Goal: Information Seeking & Learning: Learn about a topic

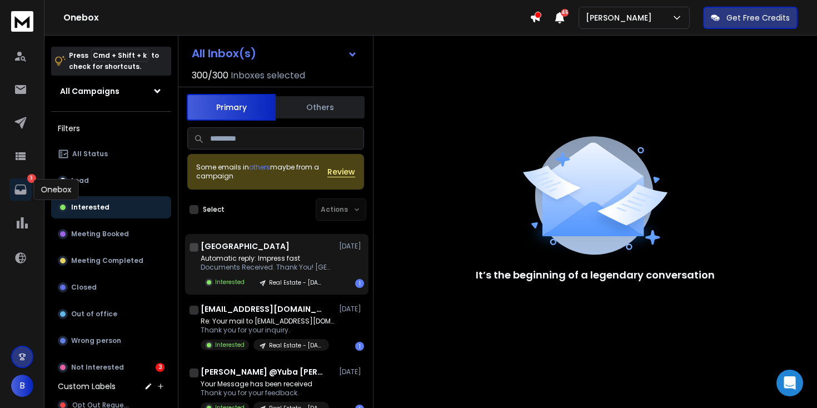
click at [293, 247] on div "Gig Harbor [DATE]" at bounding box center [282, 246] width 163 height 11
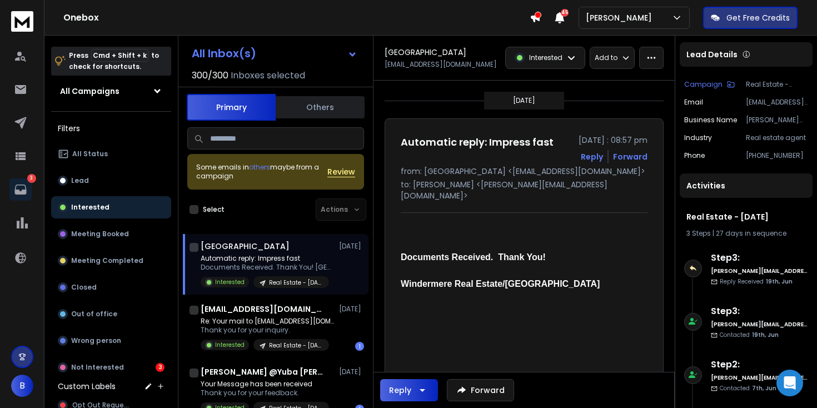
scroll to position [94, 0]
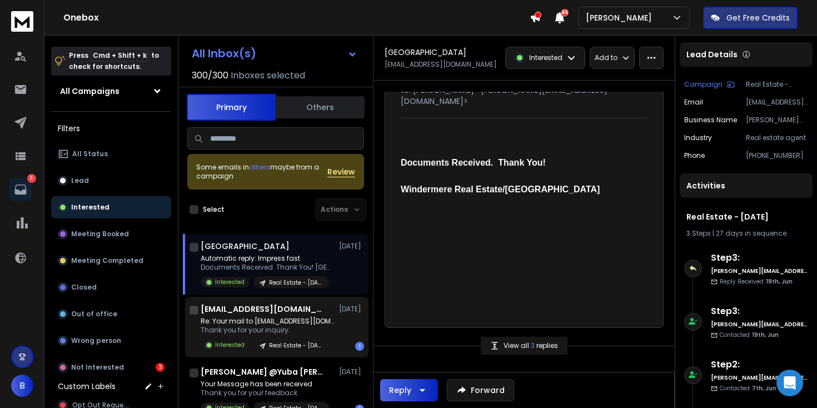
click at [319, 326] on p "Thank you for your inquiry." at bounding box center [267, 330] width 133 height 9
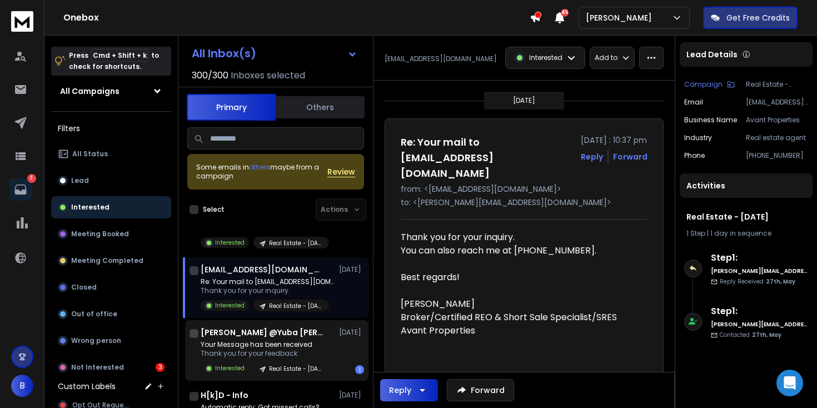
scroll to position [0, 0]
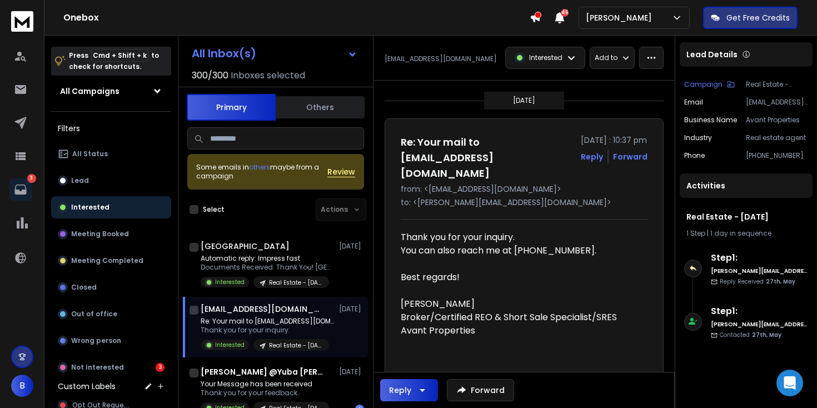
click at [304, 326] on p "Thank you for your inquiry." at bounding box center [267, 330] width 133 height 9
click at [141, 244] on button "Meeting Booked" at bounding box center [111, 234] width 120 height 22
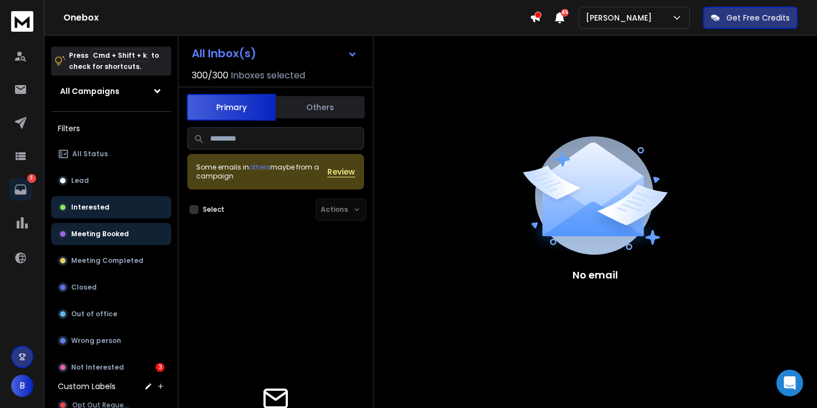
click at [124, 216] on button "Interested" at bounding box center [111, 207] width 120 height 22
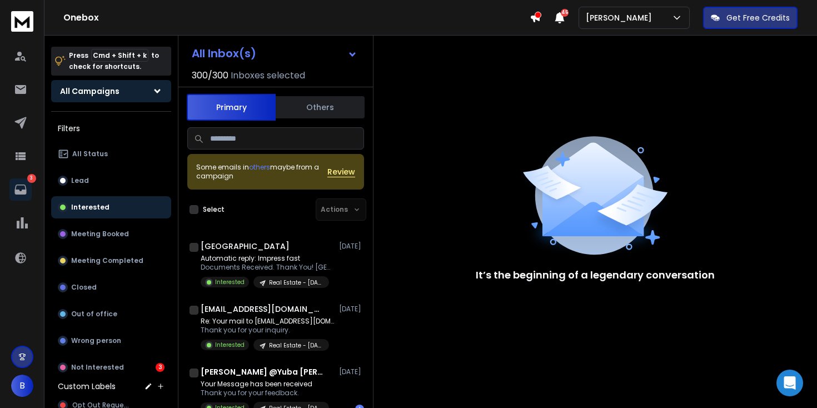
click at [124, 84] on button "All Campaigns" at bounding box center [111, 91] width 120 height 22
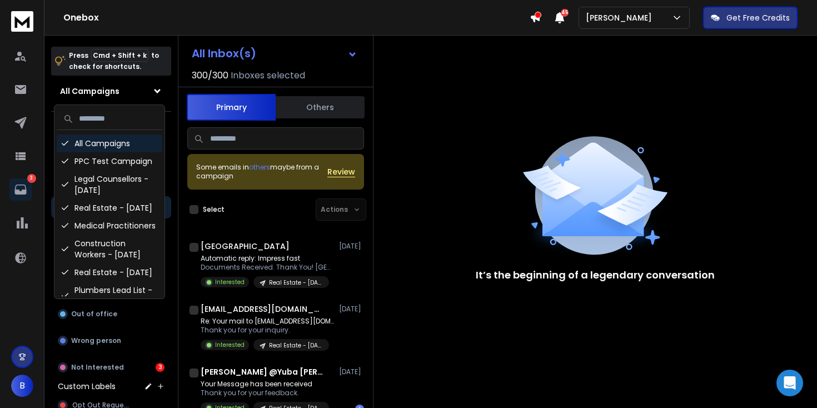
click at [99, 146] on div "All Campaigns" at bounding box center [110, 143] width 106 height 18
click at [100, 146] on div "All Campaigns" at bounding box center [110, 143] width 106 height 18
click at [433, 157] on div "It’s the beginning of a legendary conversation" at bounding box center [594, 209] width 443 height 347
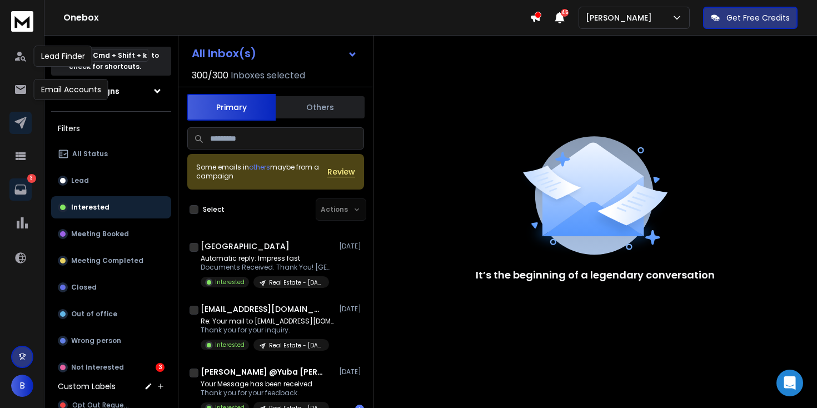
click at [17, 114] on link at bounding box center [20, 123] width 22 height 22
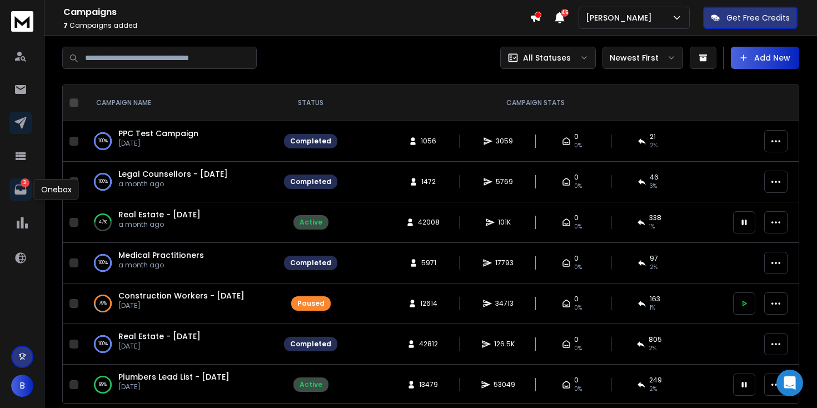
click at [24, 194] on icon at bounding box center [20, 189] width 13 height 13
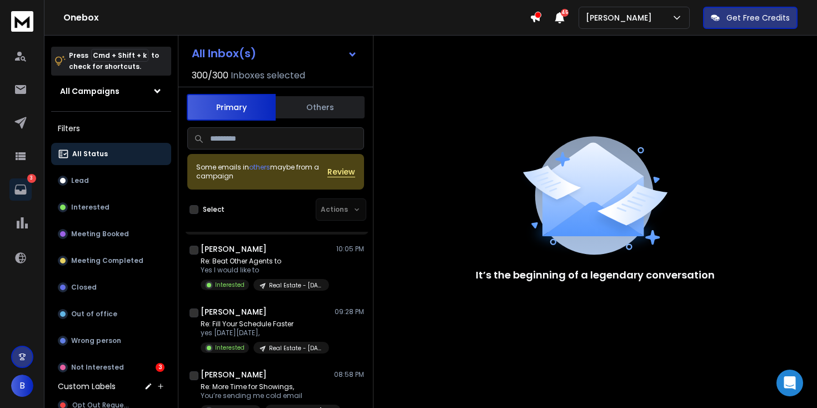
scroll to position [125, 0]
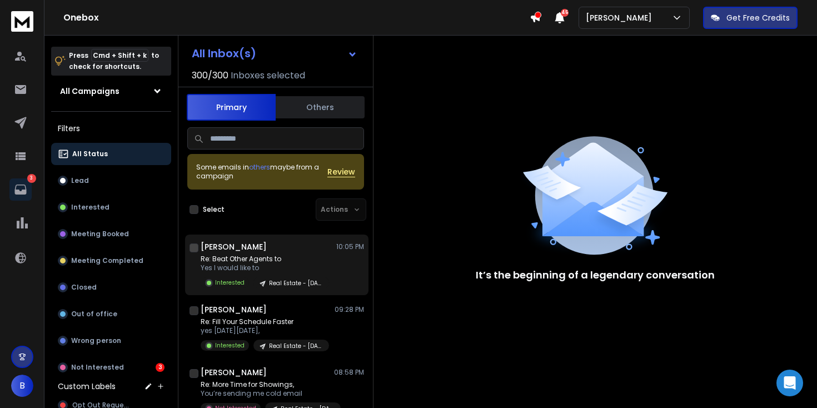
click at [279, 256] on p "Re: Beat Other Agents to" at bounding box center [265, 258] width 128 height 9
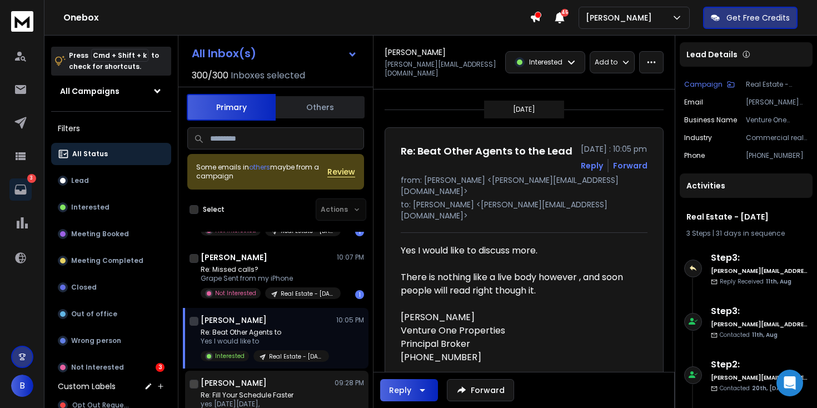
scroll to position [0, 0]
